Goal: Communication & Community: Answer question/provide support

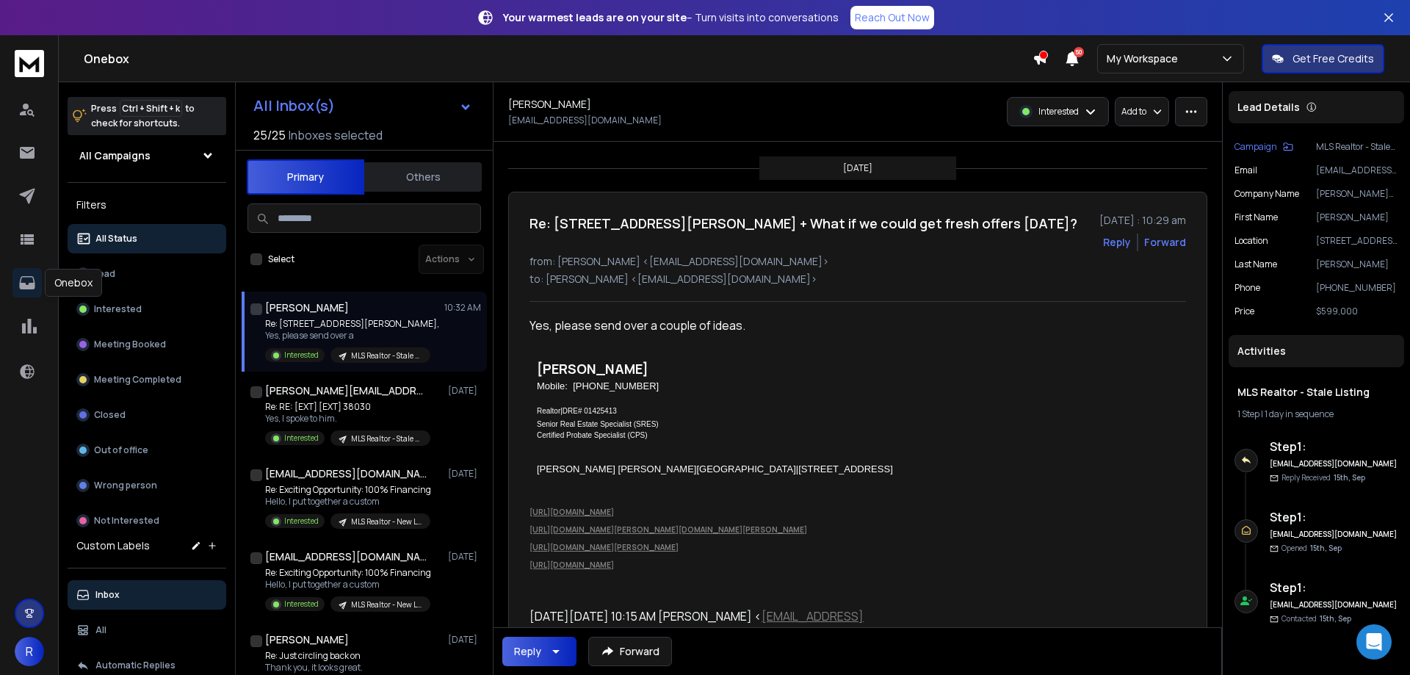
click at [29, 294] on link at bounding box center [26, 282] width 29 height 29
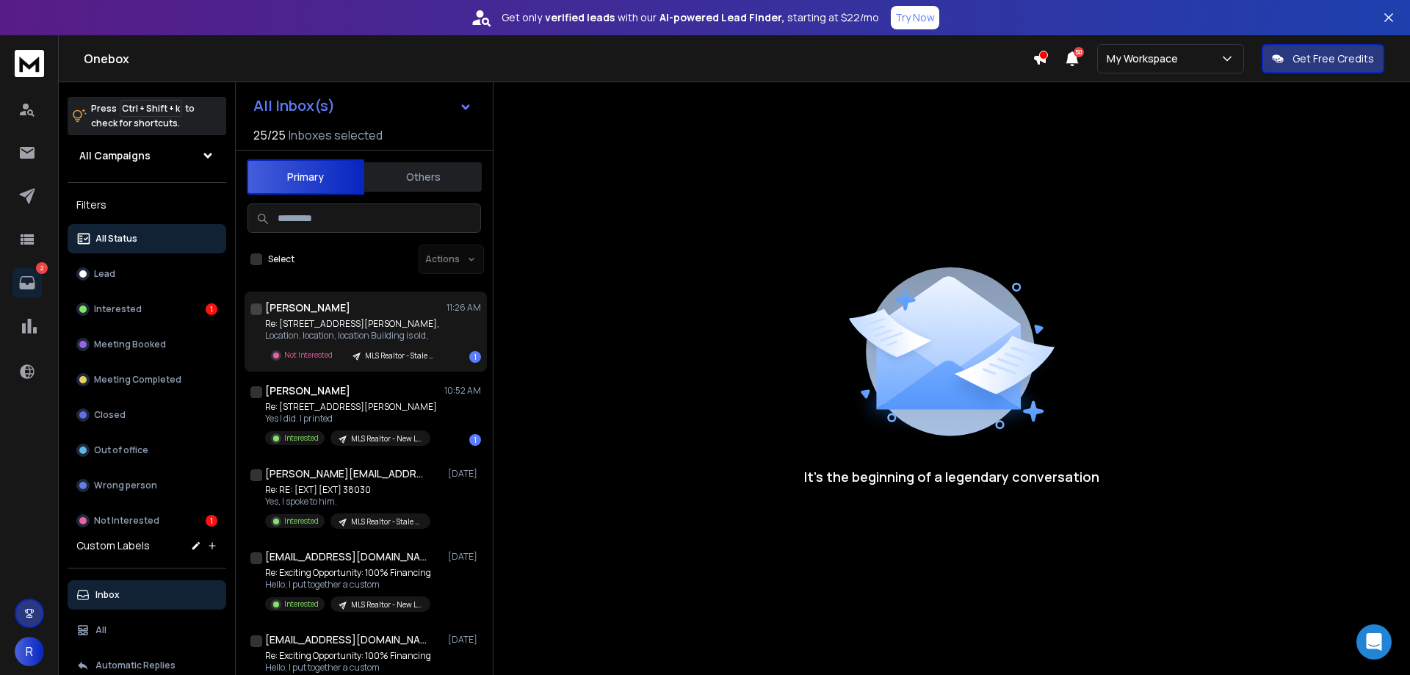
click at [302, 340] on p "Location, location, location Building is old," at bounding box center [353, 336] width 176 height 12
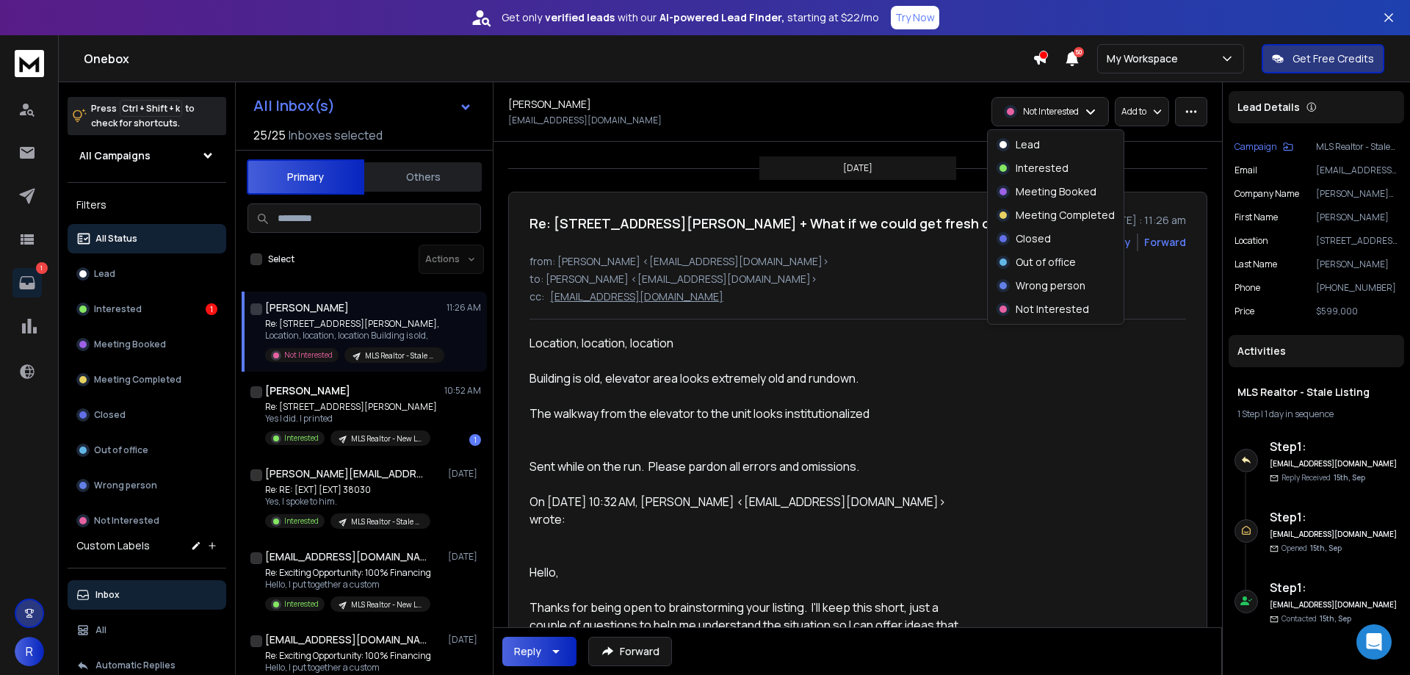
click at [1053, 109] on p "Not Interested" at bounding box center [1051, 112] width 56 height 12
click at [1036, 161] on p "Interested" at bounding box center [1041, 168] width 53 height 15
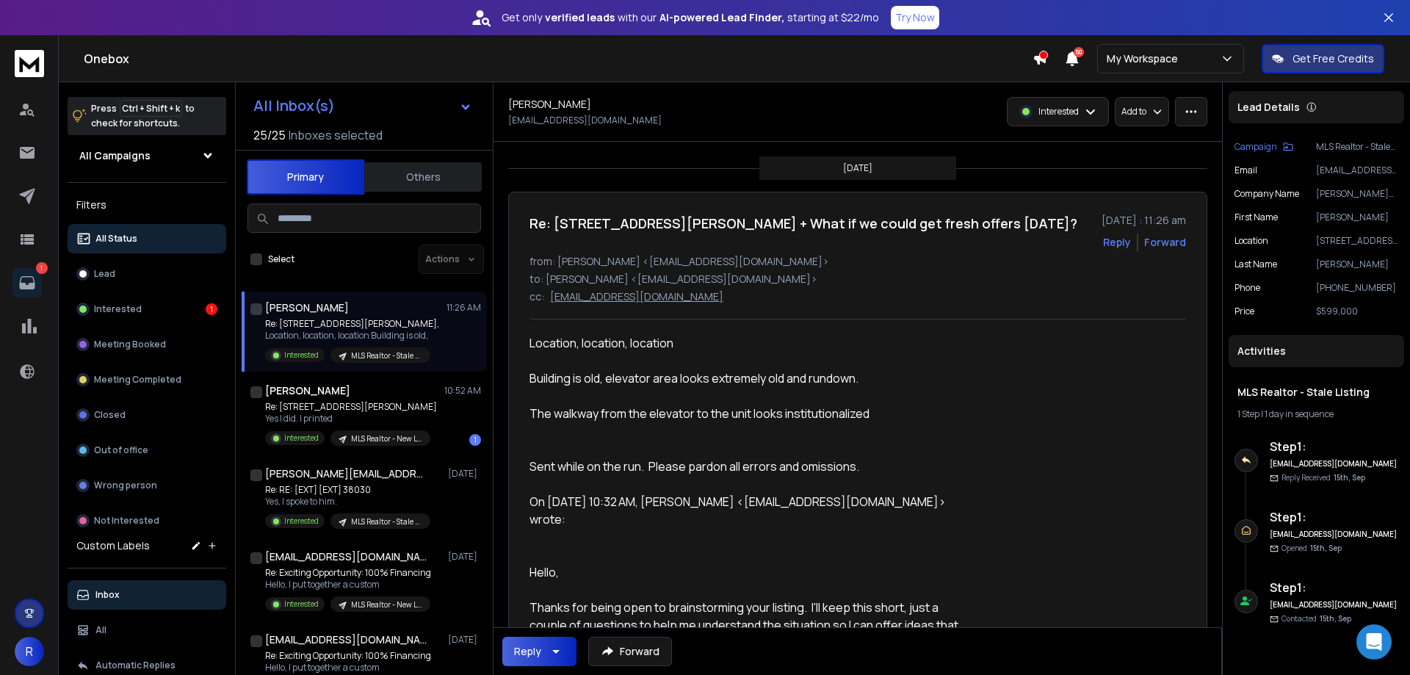
scroll to position [73, 0]
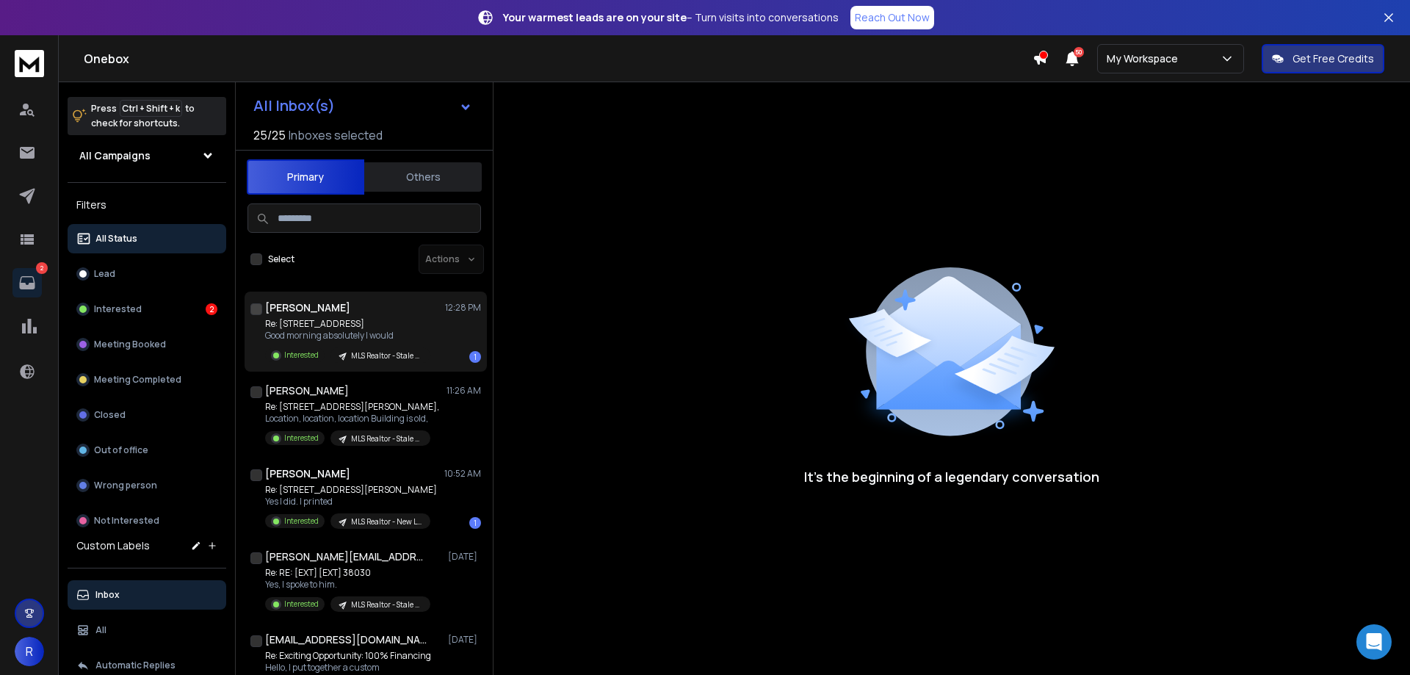
click at [308, 325] on p "Re: 1050 Paradise Way, Big" at bounding box center [347, 324] width 165 height 12
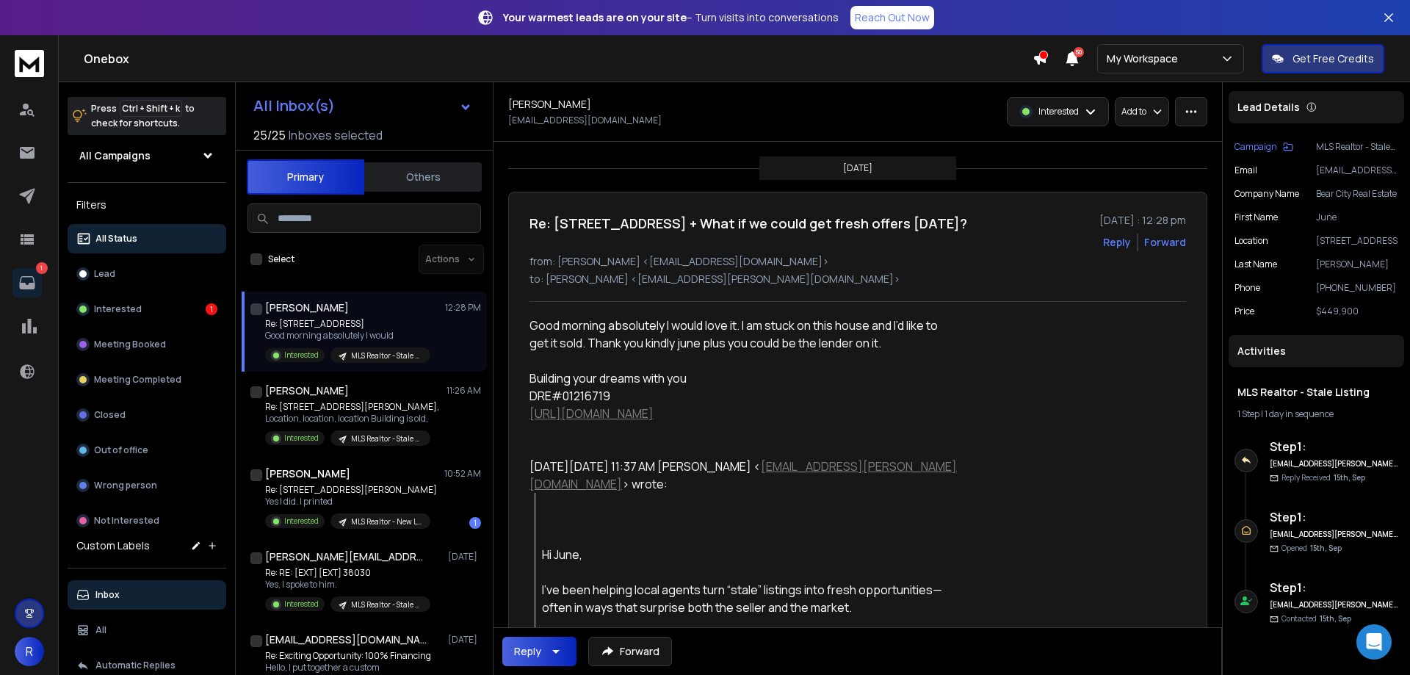
click at [1322, 240] on p "1050 Paradise Way, Big Bear City 92314" at bounding box center [1357, 241] width 82 height 12
click at [556, 651] on icon "button" at bounding box center [555, 652] width 7 height 4
click at [555, 621] on p "Reply All" at bounding box center [537, 614] width 65 height 21
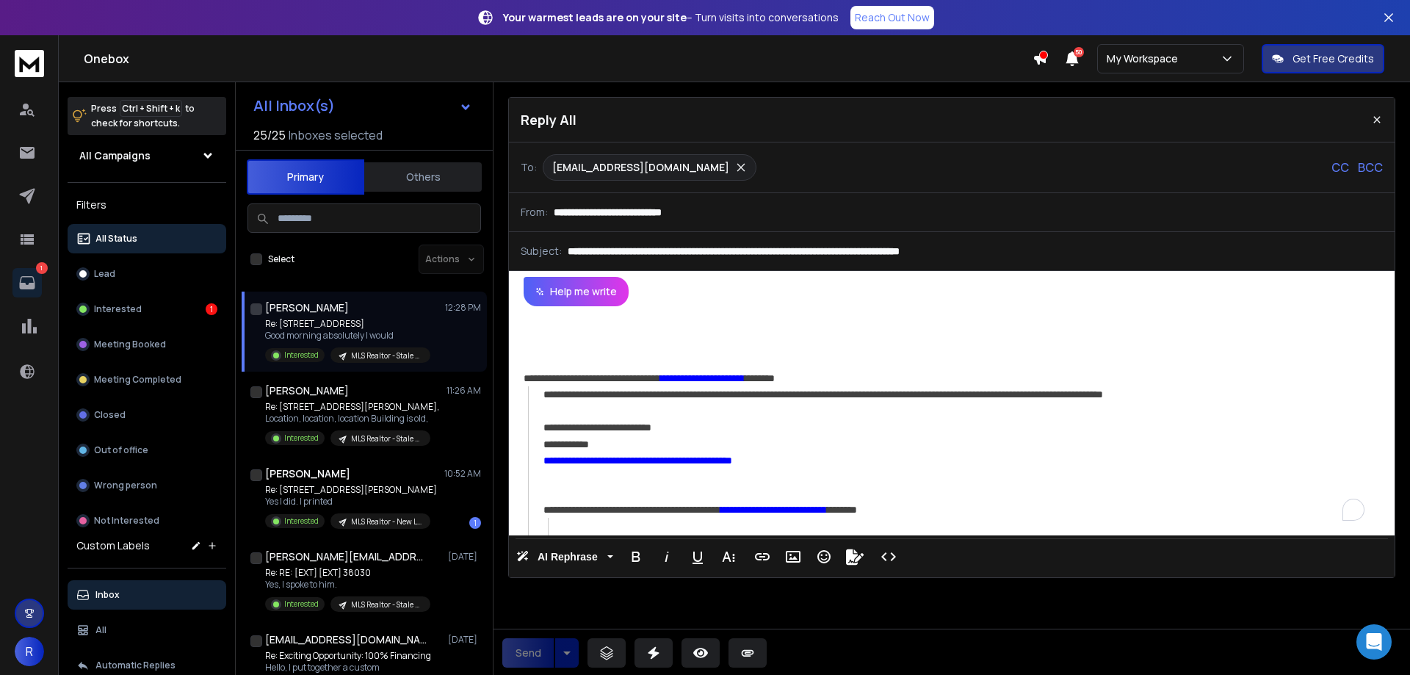
click at [1335, 170] on p "CC" at bounding box center [1340, 168] width 18 height 18
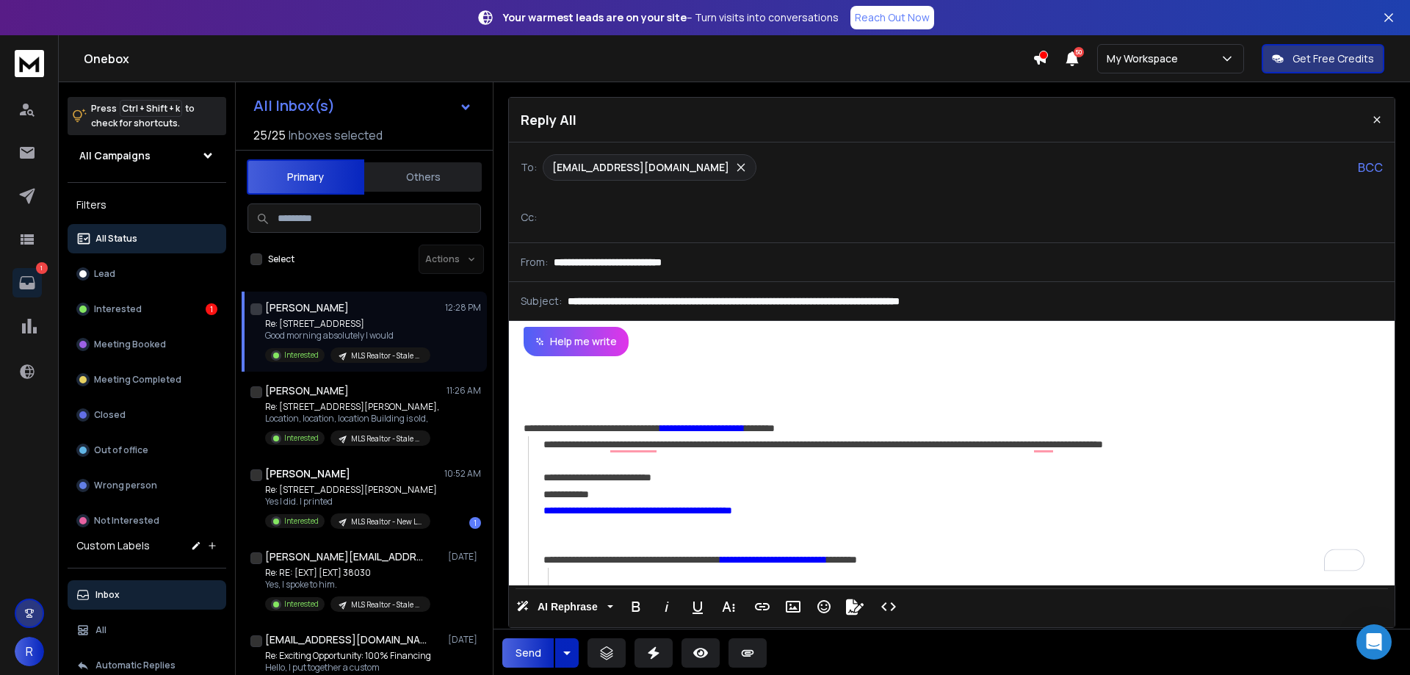
click at [629, 210] on input at bounding box center [594, 217] width 103 height 26
type input "**********"
click at [605, 653] on icon at bounding box center [606, 652] width 15 height 15
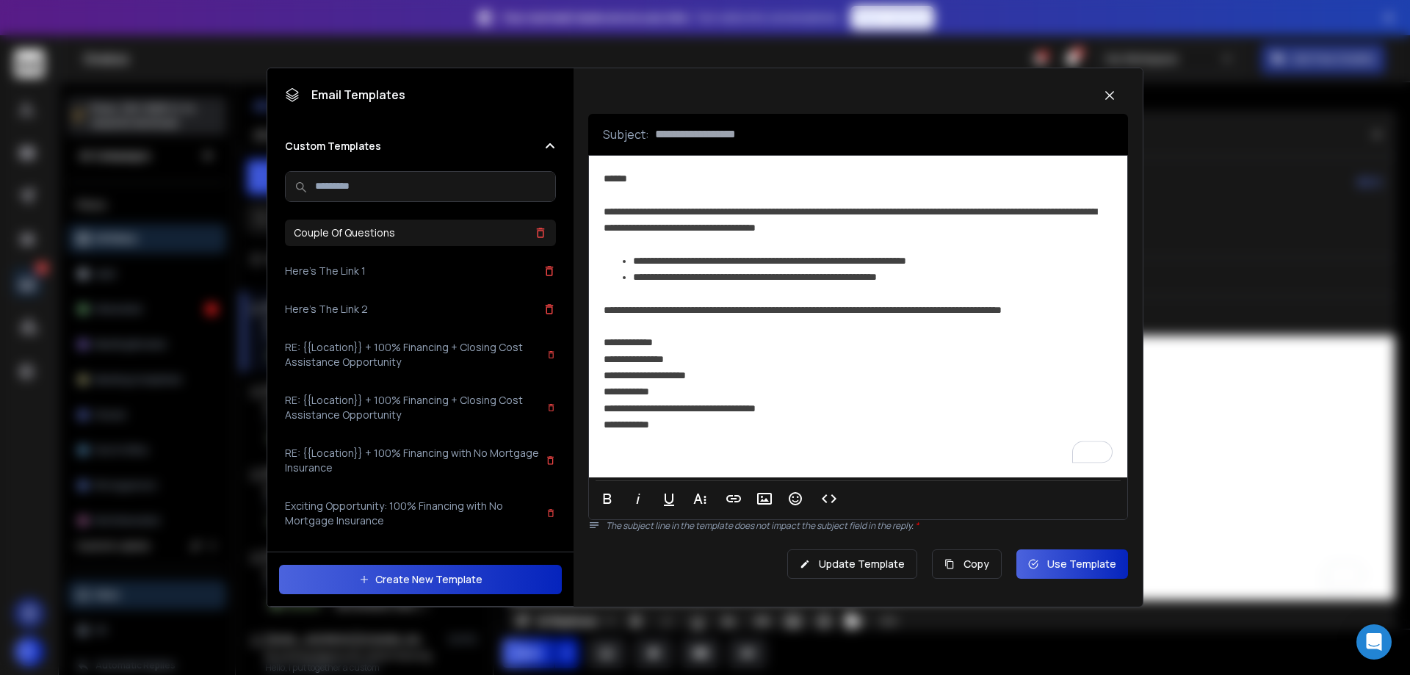
click at [379, 225] on h3 "Couple Of Questions" at bounding box center [344, 232] width 101 height 15
click at [1045, 562] on button "Use Template" at bounding box center [1072, 563] width 112 height 29
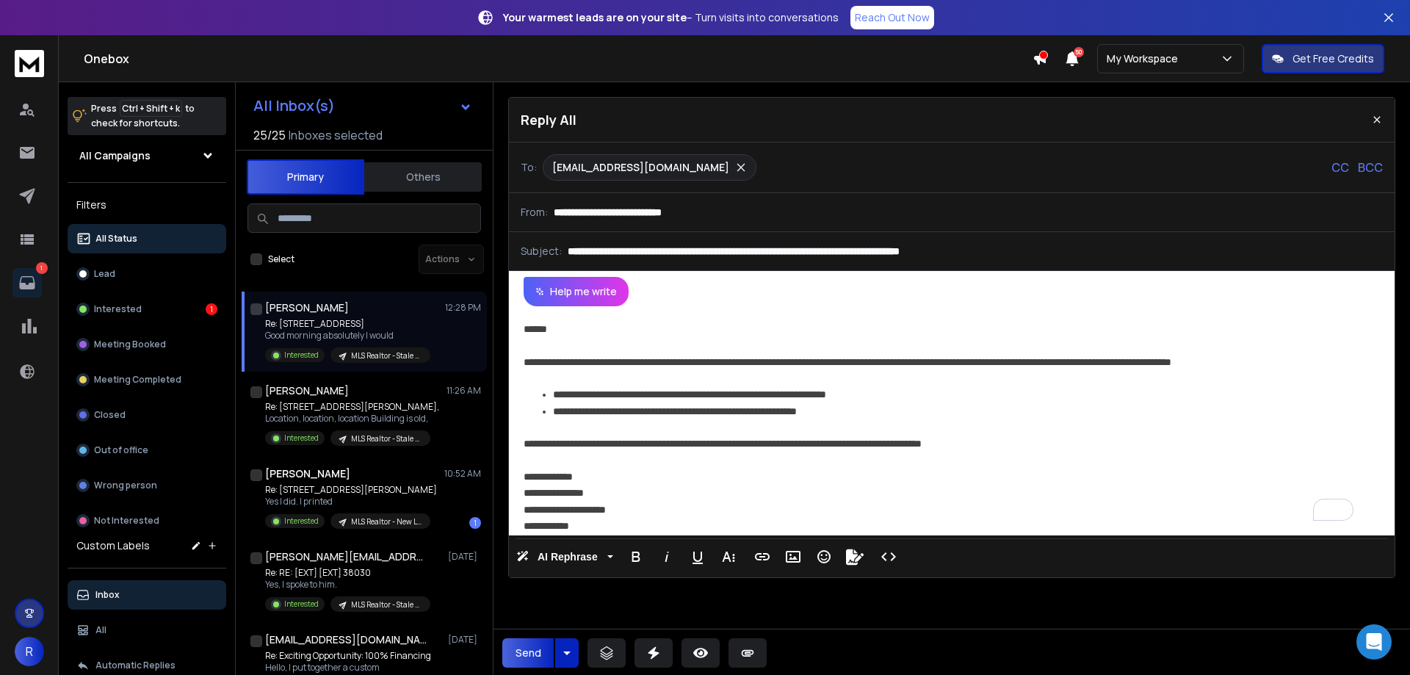
drag, startPoint x: 587, startPoint y: 462, endPoint x: 577, endPoint y: 442, distance: 22.3
click at [571, 461] on div "**********" at bounding box center [952, 420] width 886 height 229
drag, startPoint x: 587, startPoint y: 414, endPoint x: 567, endPoint y: 413, distance: 20.6
click at [567, 413] on li "**********" at bounding box center [953, 411] width 800 height 16
click at [536, 648] on button "Send" at bounding box center [527, 652] width 51 height 29
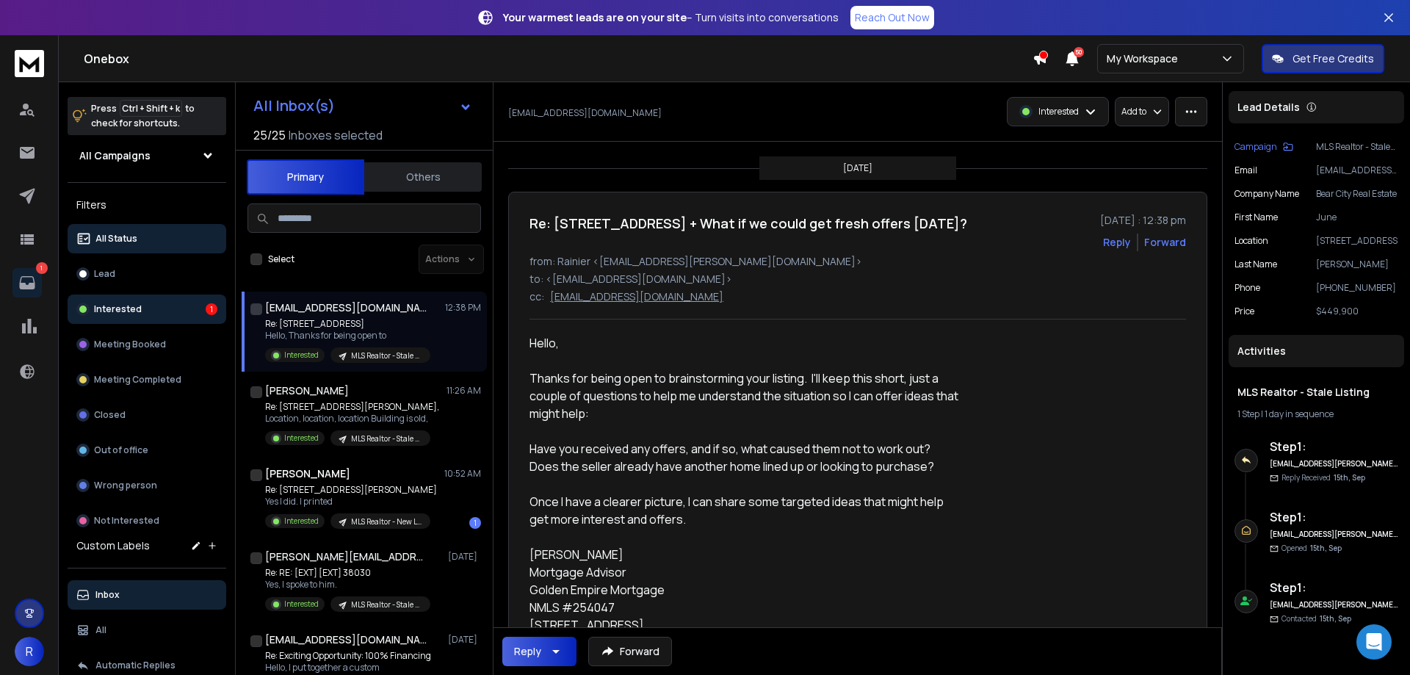
click at [139, 310] on button "Interested 1" at bounding box center [147, 308] width 159 height 29
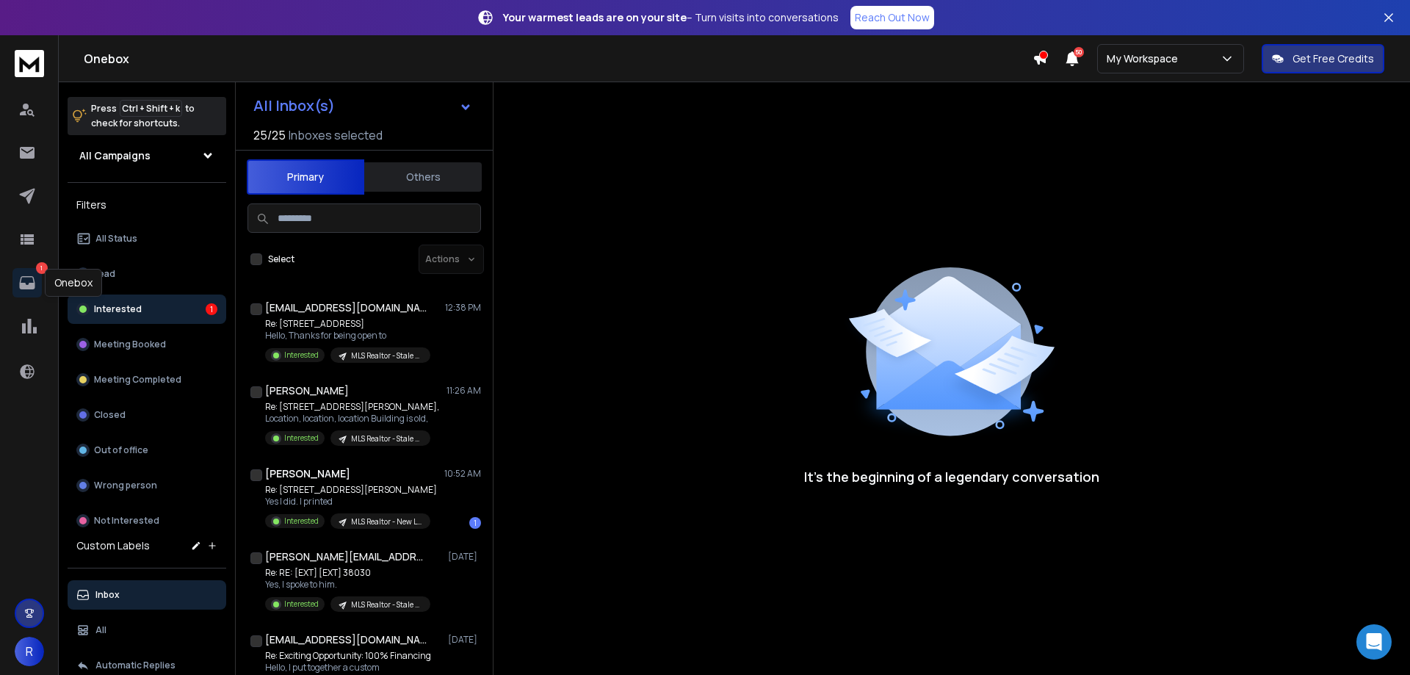
click at [26, 288] on icon at bounding box center [26, 282] width 15 height 13
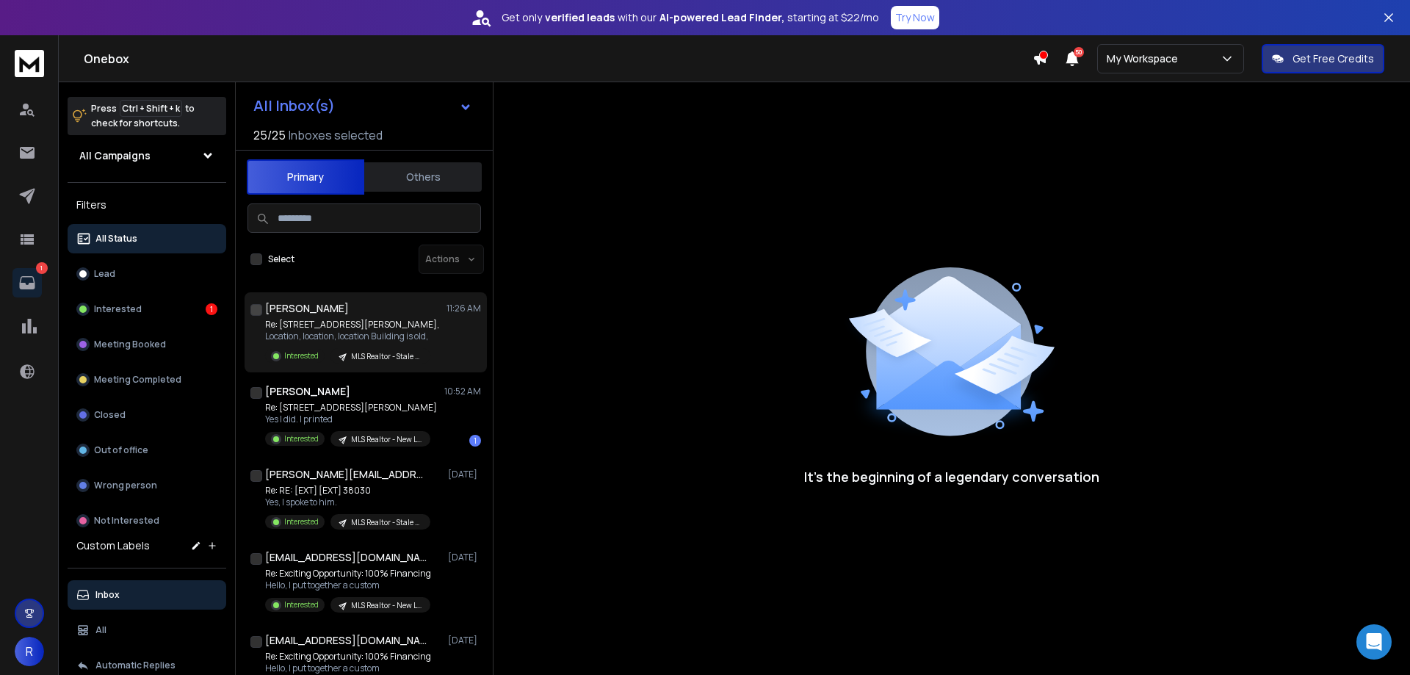
scroll to position [73, 0]
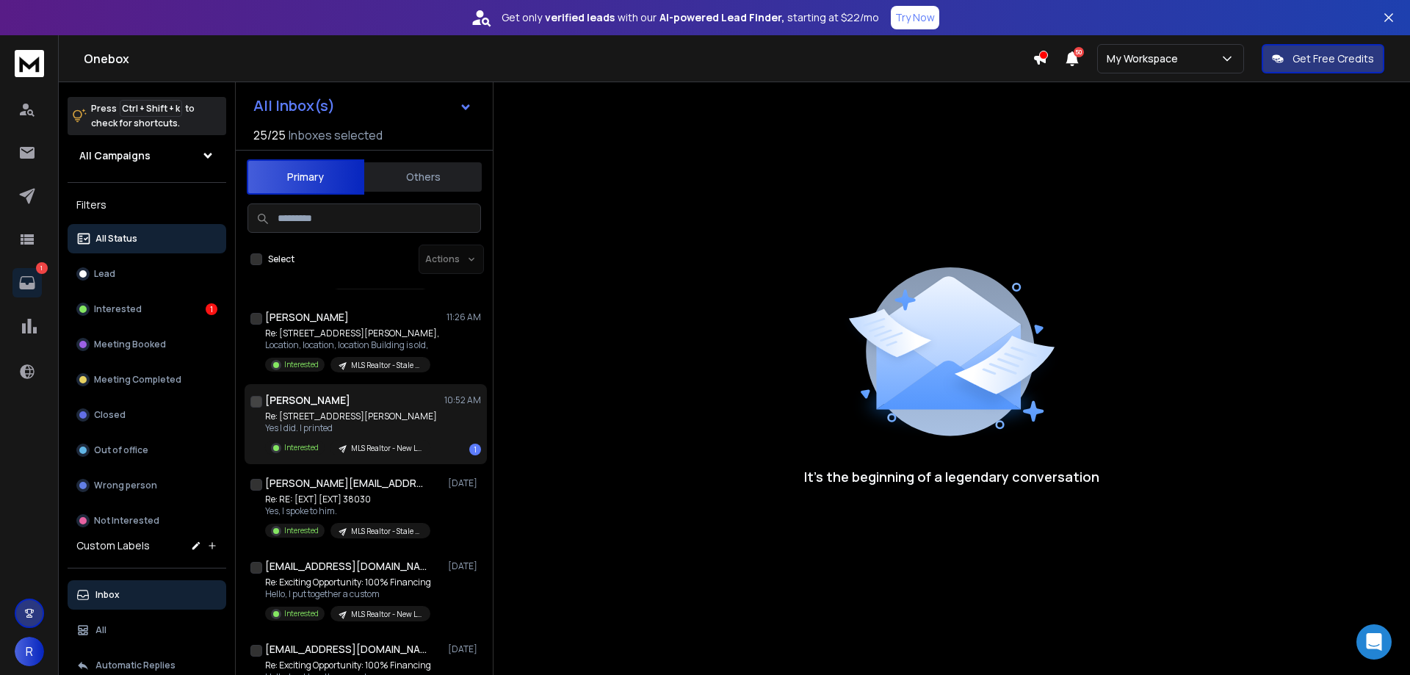
click at [387, 422] on p "Yes I did. I printed" at bounding box center [351, 428] width 172 height 12
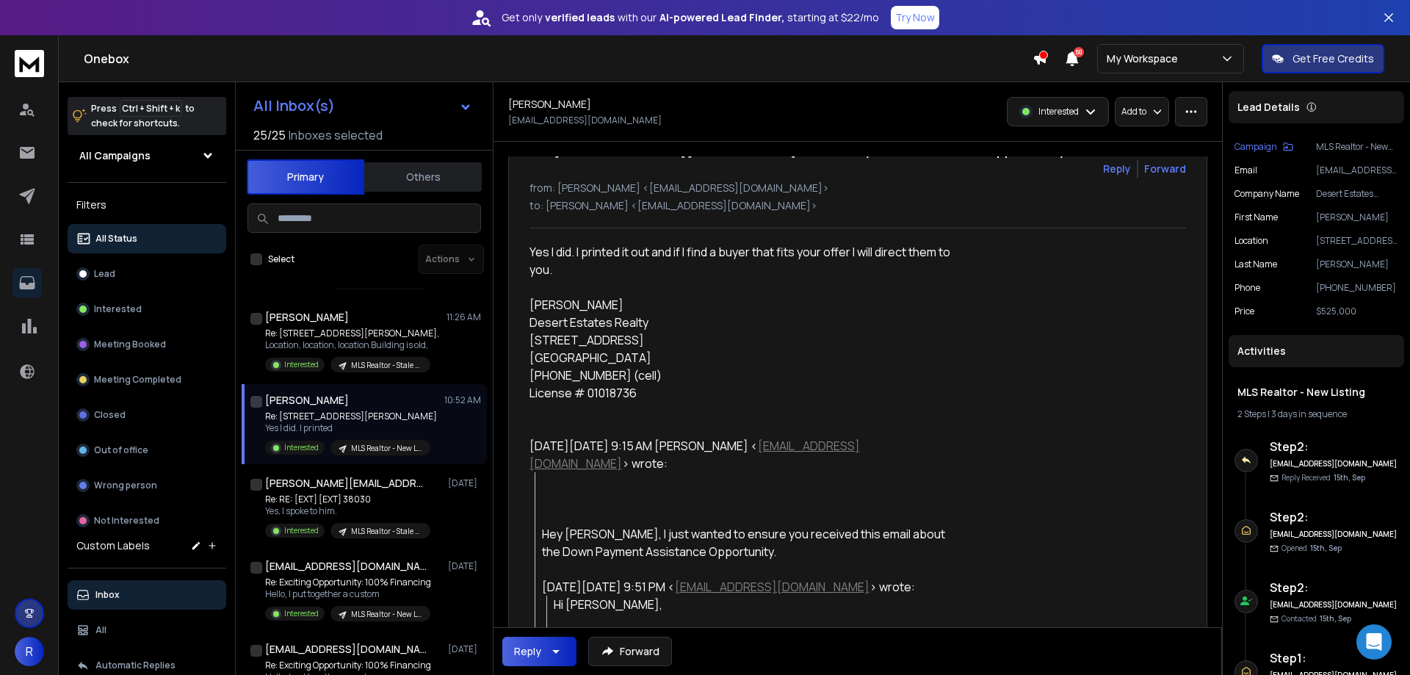
scroll to position [0, 0]
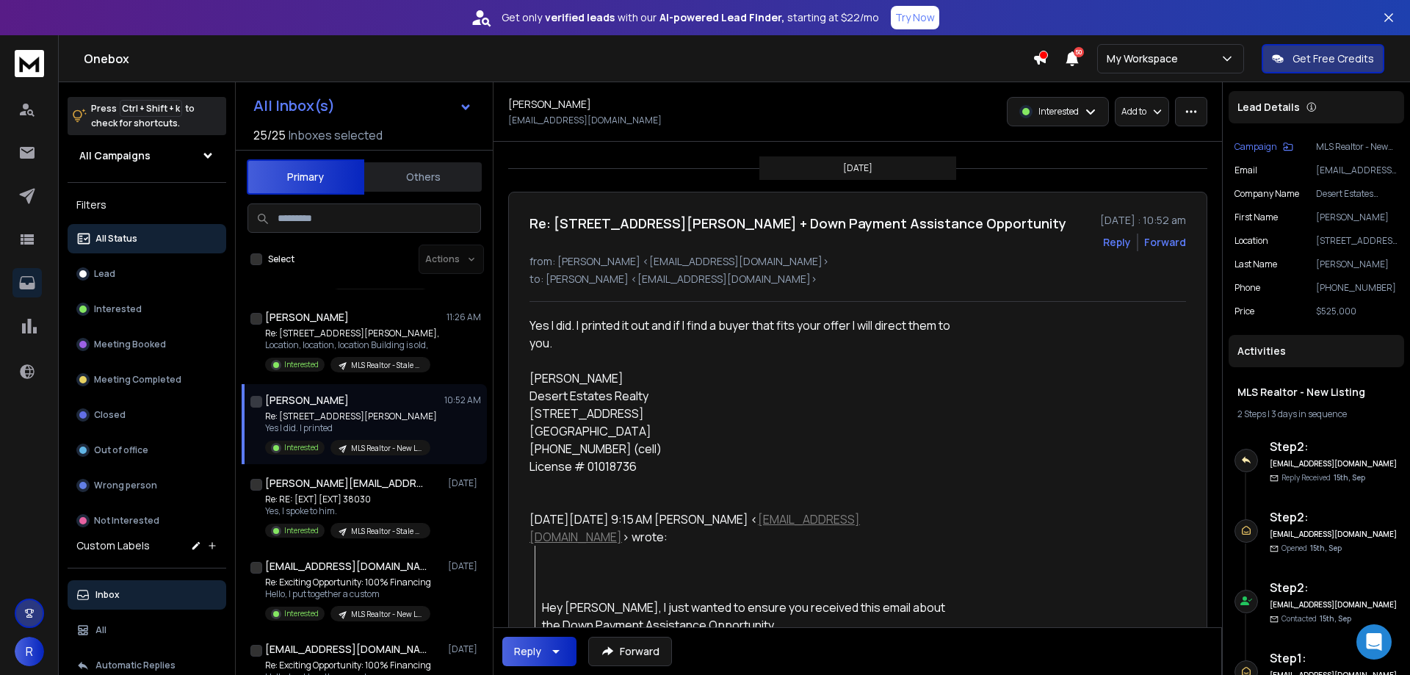
click at [1325, 242] on p "68605 Hermosillo Rd, Cathedral City 92234" at bounding box center [1357, 241] width 82 height 12
click at [382, 413] on p "Re: 68605 Hermosillo Rd, Cathedral" at bounding box center [351, 416] width 172 height 12
click at [1187, 112] on icon "button" at bounding box center [1191, 111] width 11 height 2
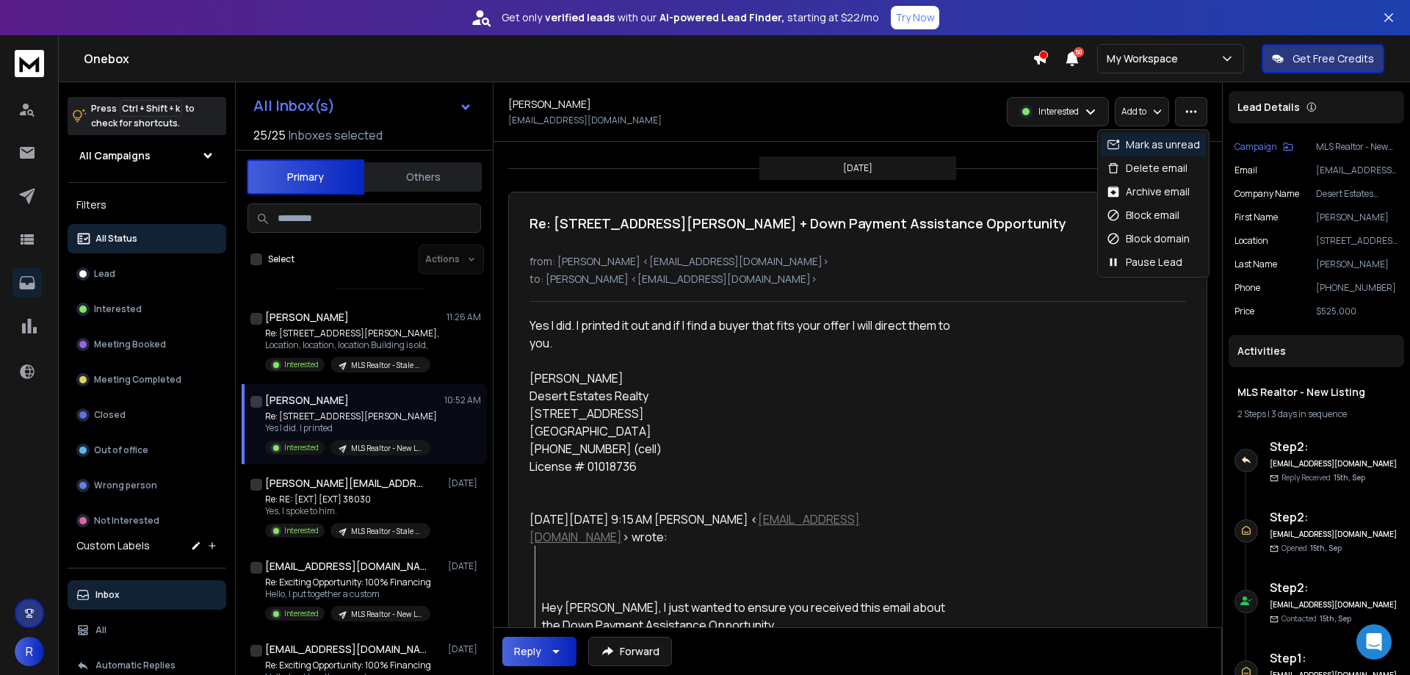
click at [1186, 143] on div "Mark as unread" at bounding box center [1153, 144] width 93 height 15
